Goal: Check status

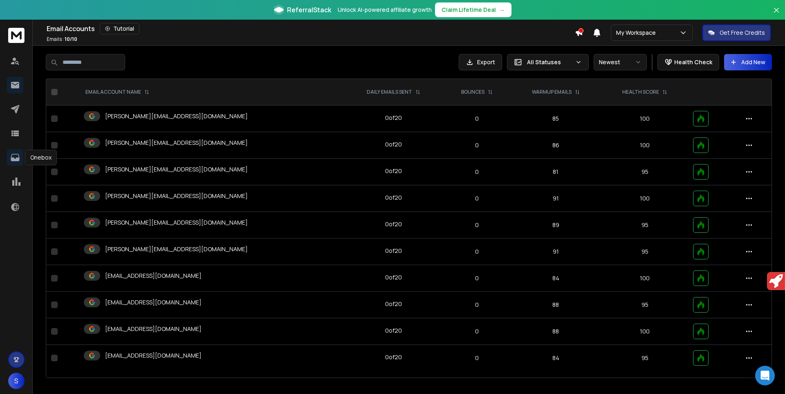
click at [16, 157] on icon at bounding box center [15, 157] width 10 height 10
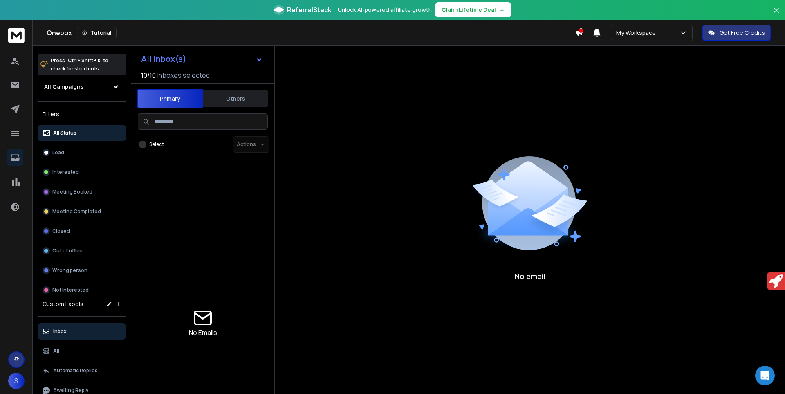
click at [777, 11] on icon "Close banner" at bounding box center [776, 10] width 5 height 5
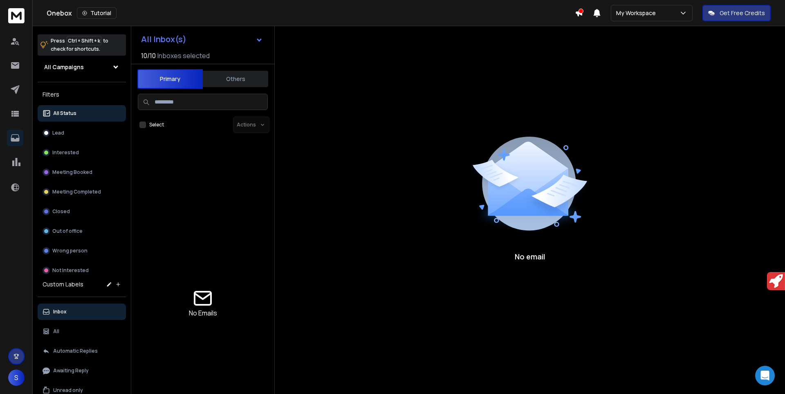
drag, startPoint x: 420, startPoint y: 148, endPoint x: 590, endPoint y: 239, distance: 192.7
click at [590, 239] on div "No email" at bounding box center [530, 193] width 510 height 335
drag, startPoint x: 577, startPoint y: 213, endPoint x: 476, endPoint y: 163, distance: 112.8
click at [476, 163] on icon at bounding box center [529, 184] width 123 height 94
click at [256, 42] on icon at bounding box center [258, 39] width 7 height 7
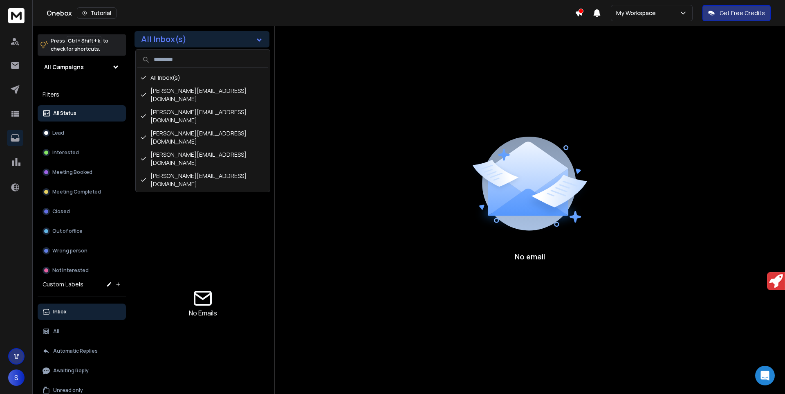
click at [256, 42] on icon at bounding box center [258, 39] width 7 height 7
click at [395, 193] on div "No email" at bounding box center [530, 193] width 510 height 335
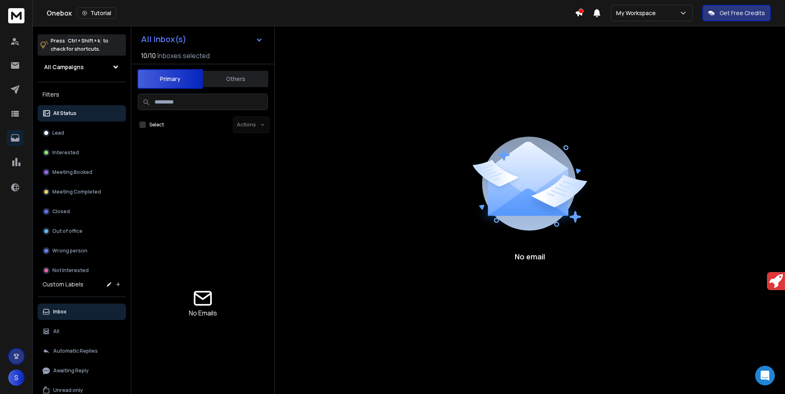
click at [267, 225] on div "No Emails" at bounding box center [202, 286] width 137 height 291
click at [16, 87] on icon at bounding box center [15, 89] width 9 height 9
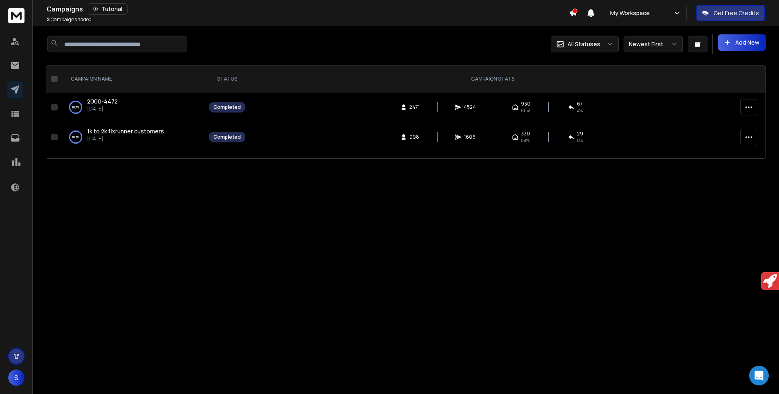
click at [109, 96] on td "100 % 2000-4472 [DATE]" at bounding box center [132, 107] width 143 height 30
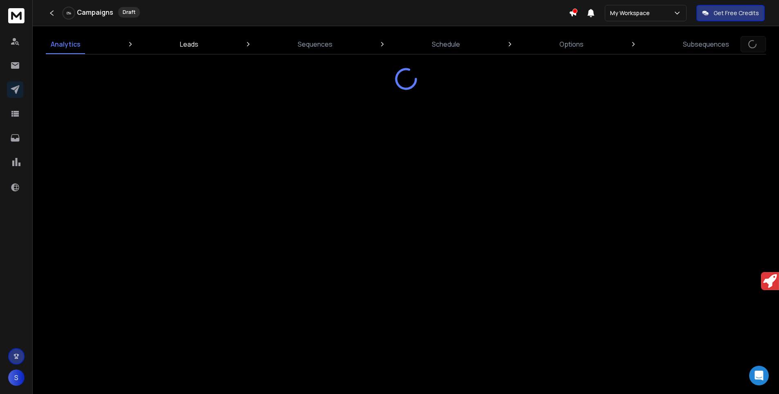
click at [187, 47] on p "Leads" at bounding box center [189, 44] width 18 height 10
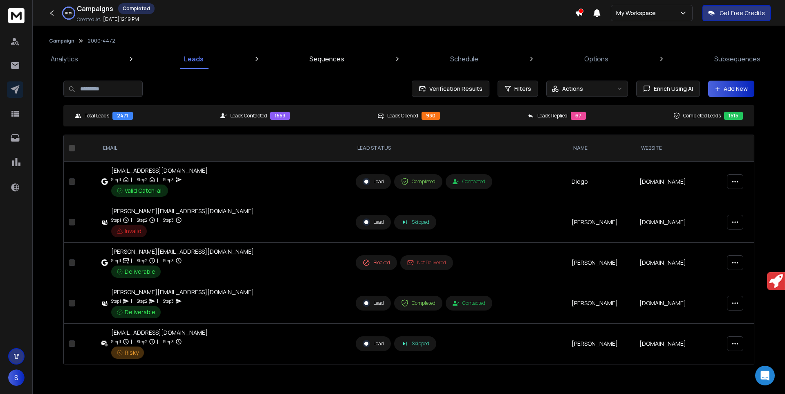
click at [321, 62] on p "Sequences" at bounding box center [326, 59] width 35 height 10
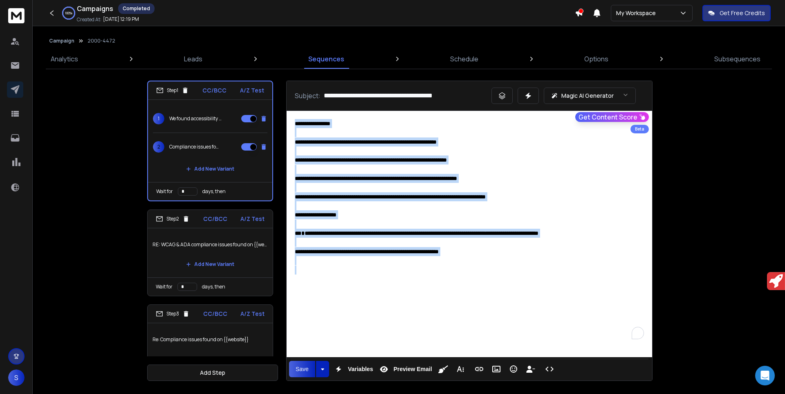
drag, startPoint x: 295, startPoint y: 118, endPoint x: 498, endPoint y: 273, distance: 255.2
click at [498, 273] on div "**********" at bounding box center [469, 229] width 365 height 236
click at [377, 139] on div "**********" at bounding box center [469, 141] width 349 height 9
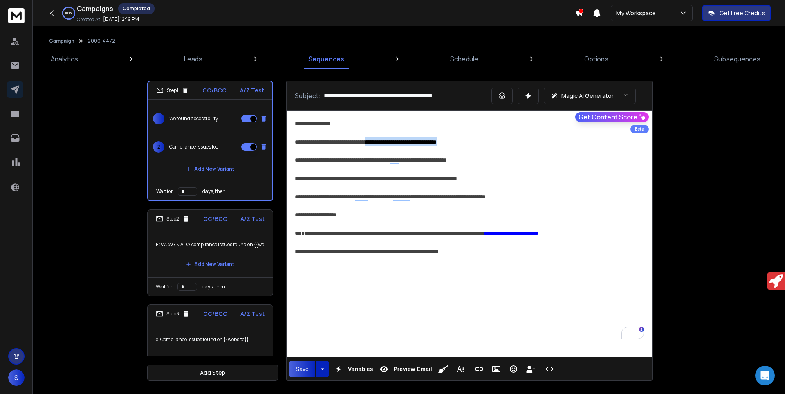
drag, startPoint x: 377, startPoint y: 139, endPoint x: 482, endPoint y: 142, distance: 105.1
click at [482, 142] on div "**********" at bounding box center [469, 141] width 349 height 9
